Goal: Navigation & Orientation: Find specific page/section

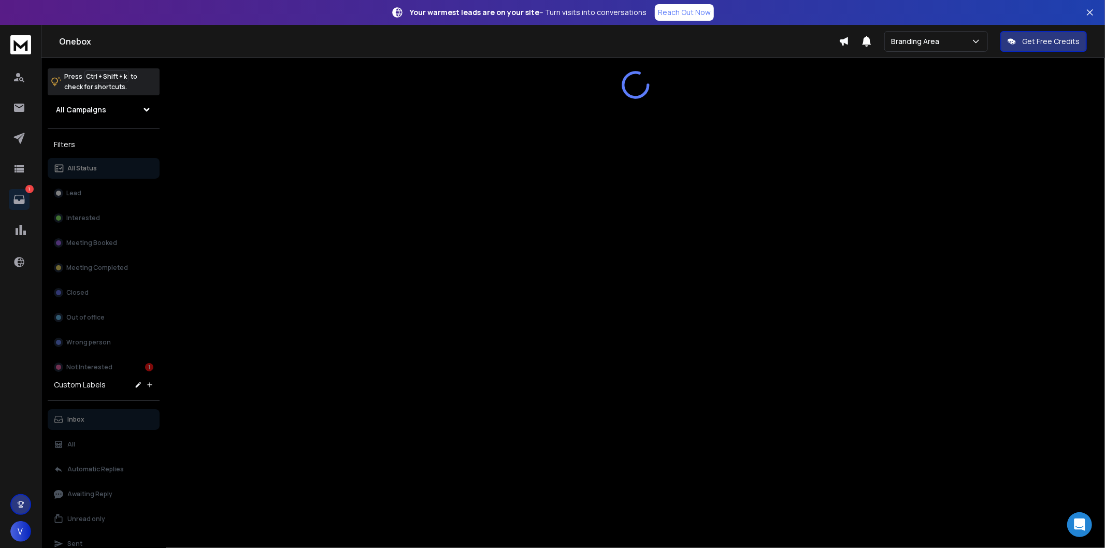
click at [92, 366] on div "All Status Lead Interested Meeting Booked Meeting Completed Closed Out of offic…" at bounding box center [104, 268] width 112 height 220
click at [14, 110] on icon at bounding box center [19, 108] width 10 height 8
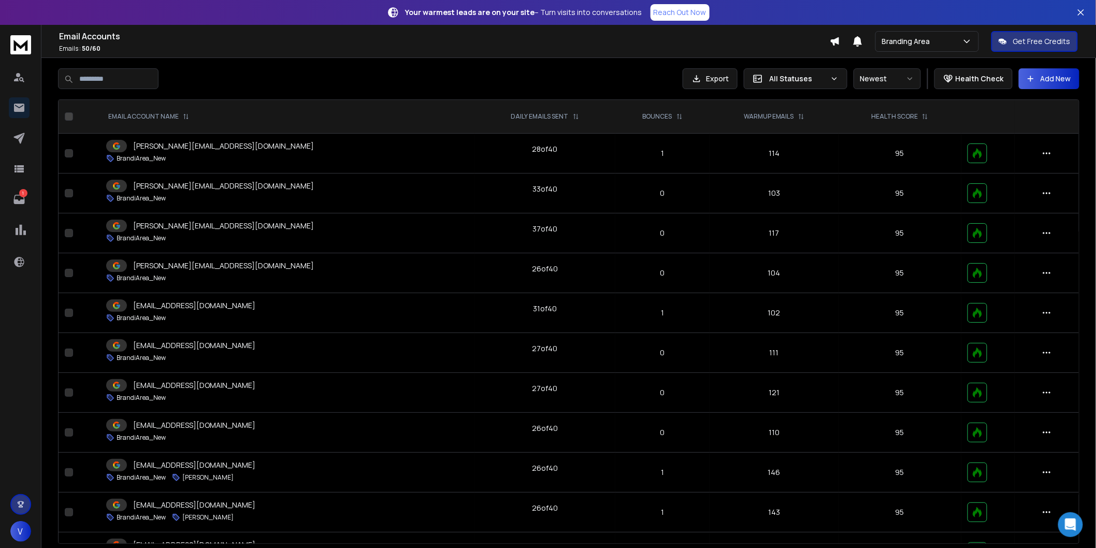
click at [922, 117] on icon at bounding box center [925, 116] width 6 height 6
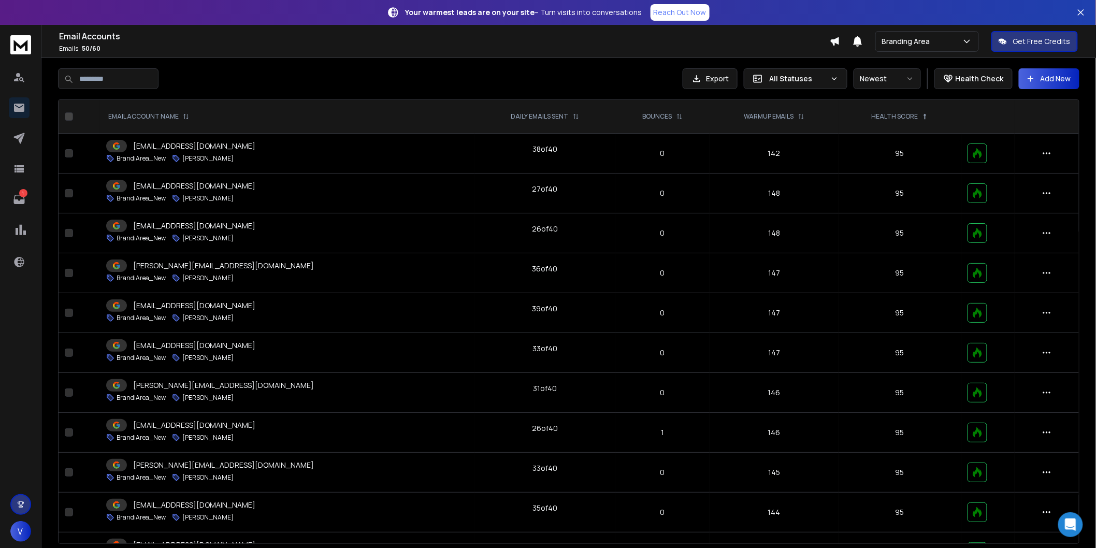
click at [922, 117] on icon at bounding box center [925, 116] width 6 height 6
click at [755, 151] on td "142" at bounding box center [774, 154] width 129 height 40
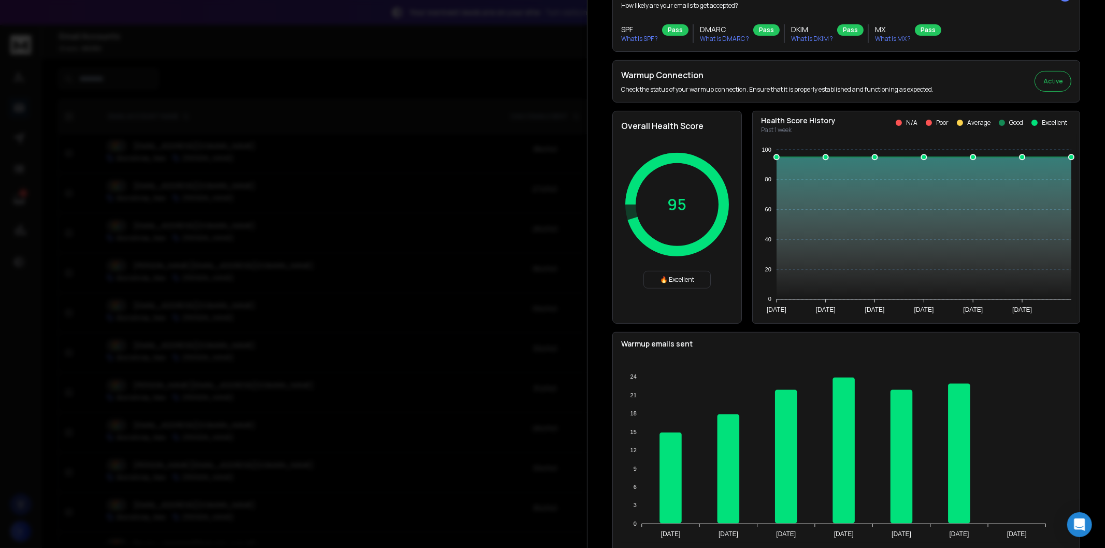
scroll to position [303, 0]
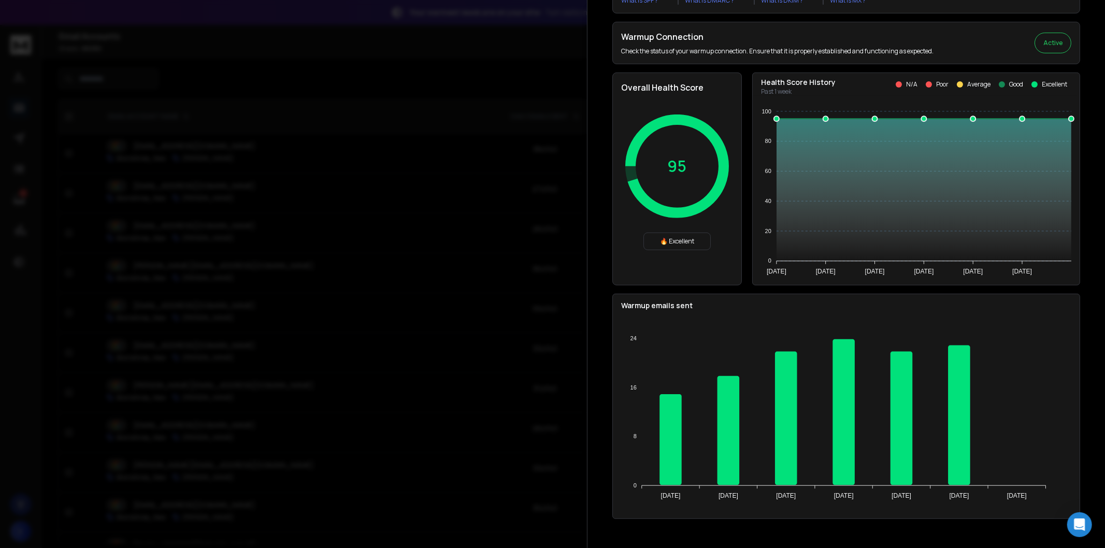
click at [387, 329] on div at bounding box center [552, 274] width 1105 height 548
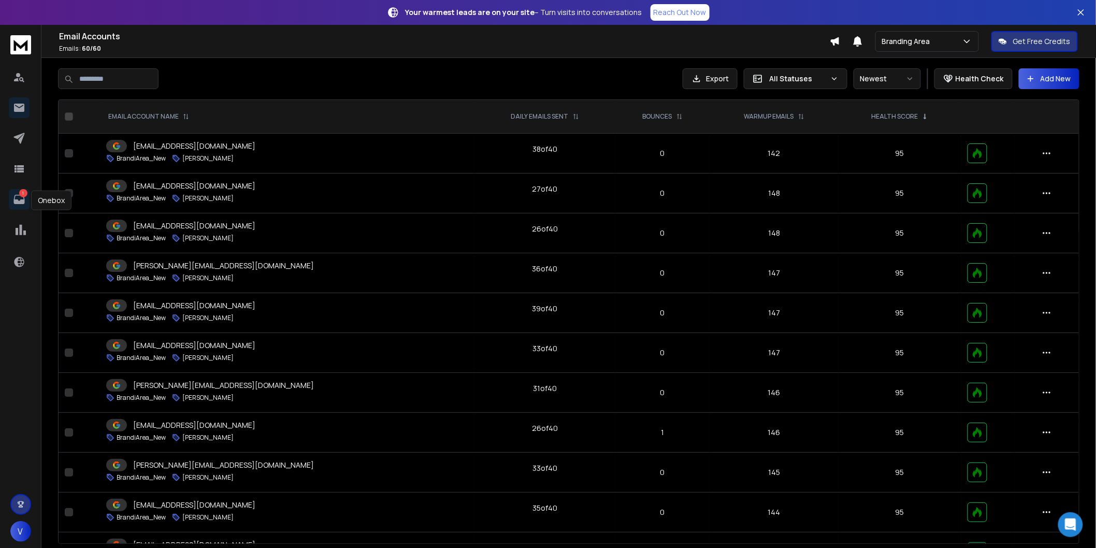
click at [16, 198] on icon at bounding box center [19, 199] width 12 height 12
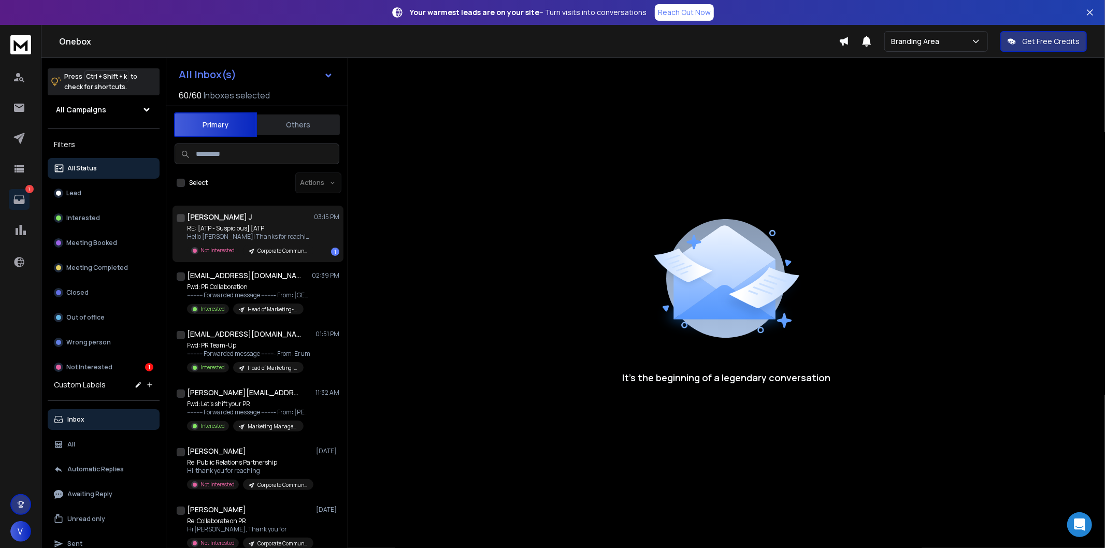
click at [256, 219] on div "[PERSON_NAME] J 03:15 PM" at bounding box center [263, 217] width 152 height 10
